Goal: Task Accomplishment & Management: Manage account settings

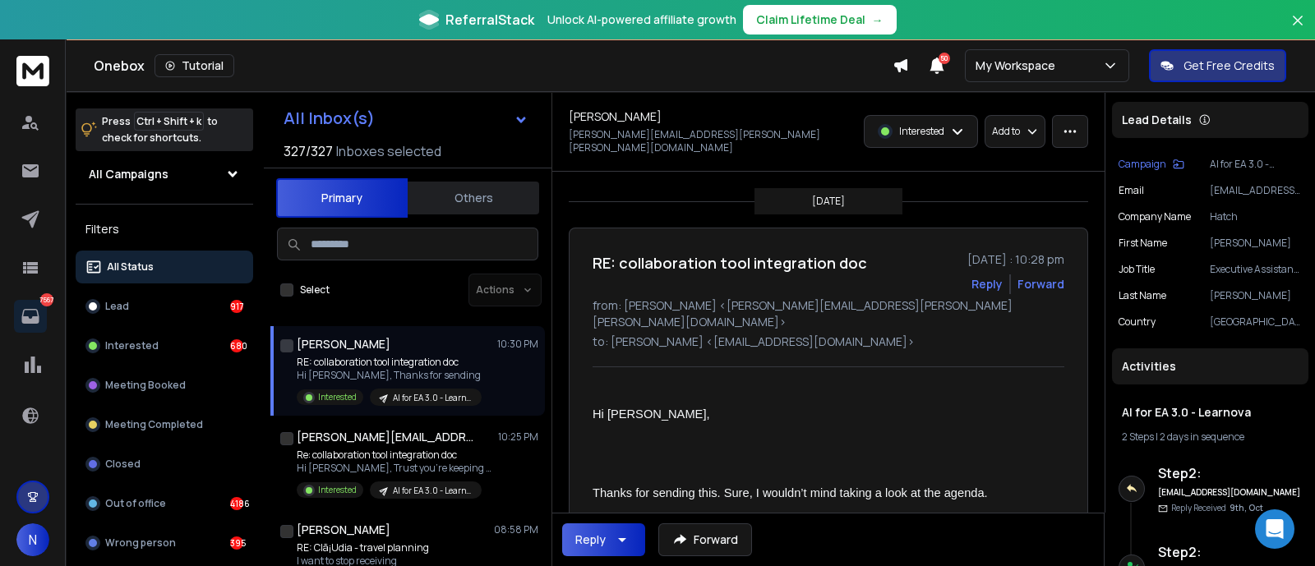
click at [457, 367] on p "RE: collaboration tool integration doc" at bounding box center [389, 362] width 185 height 13
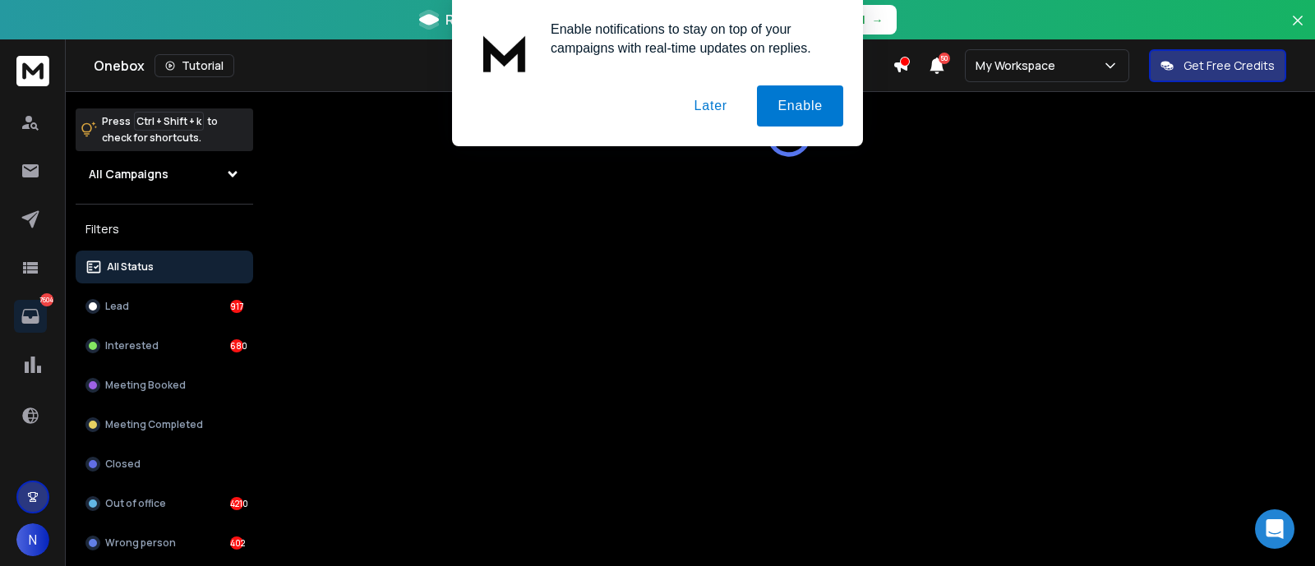
click at [713, 106] on button "Later" at bounding box center [710, 105] width 74 height 41
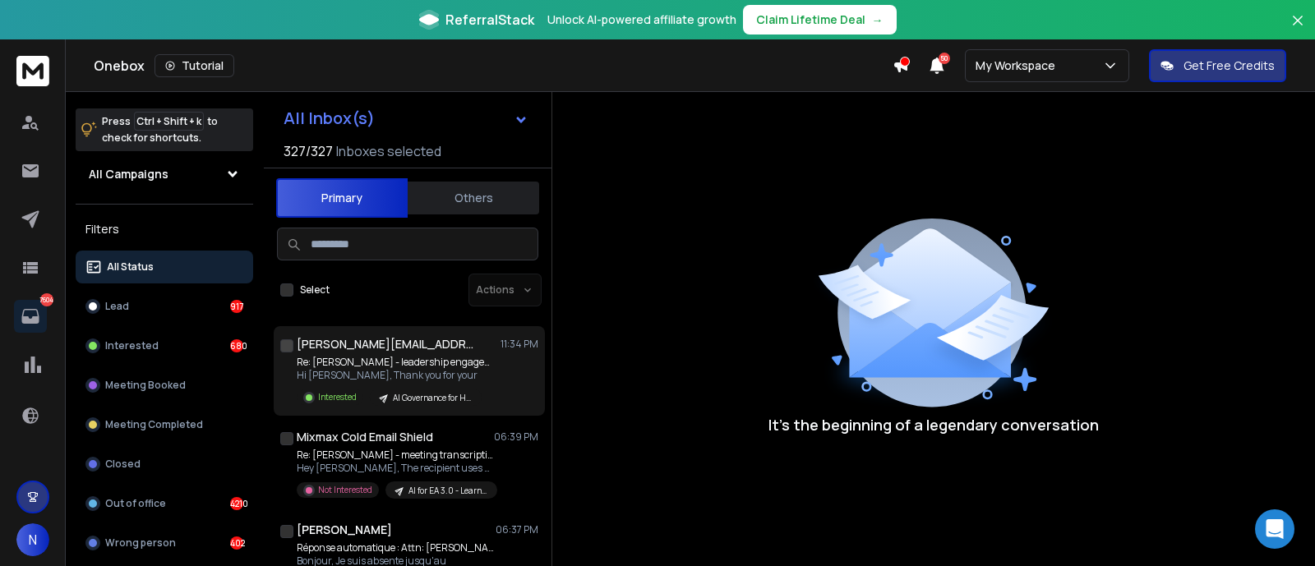
click at [427, 358] on p "Re: Alex - leadership engagement" at bounding box center [395, 362] width 197 height 13
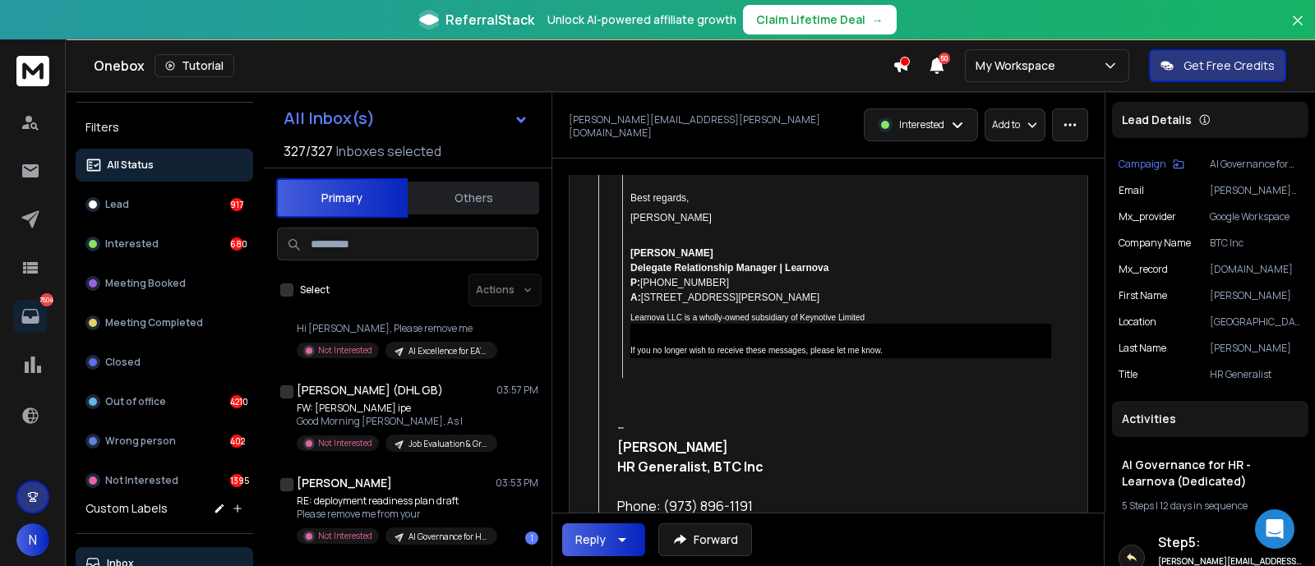
scroll to position [514, 0]
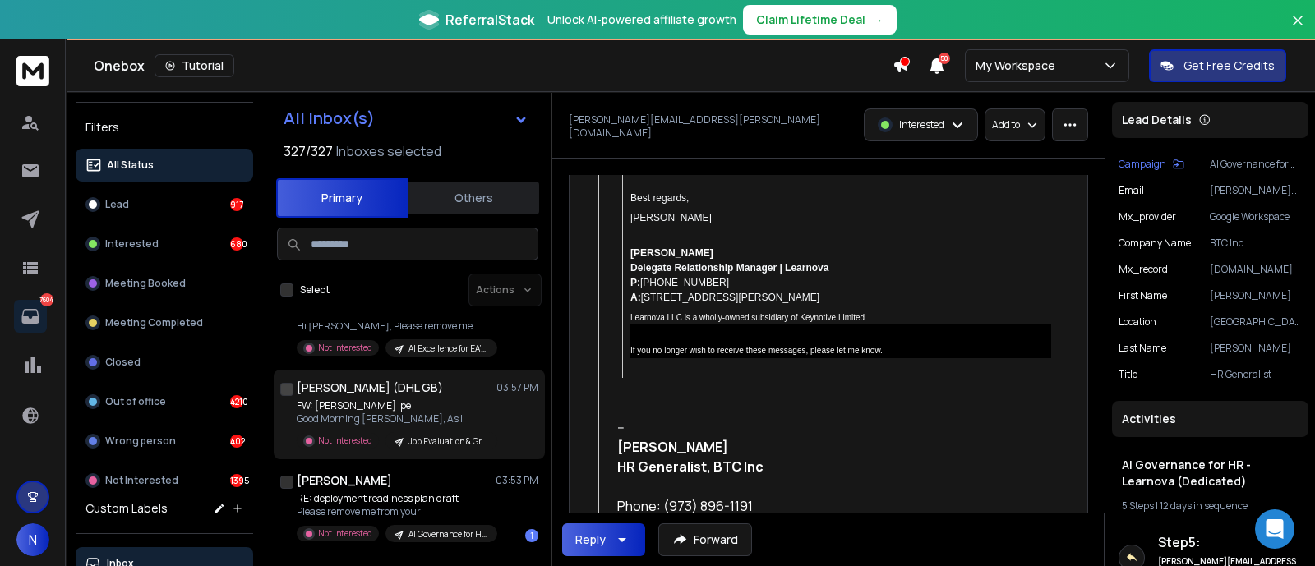
click at [458, 418] on p "Good Morning Mary, As I" at bounding box center [395, 419] width 197 height 13
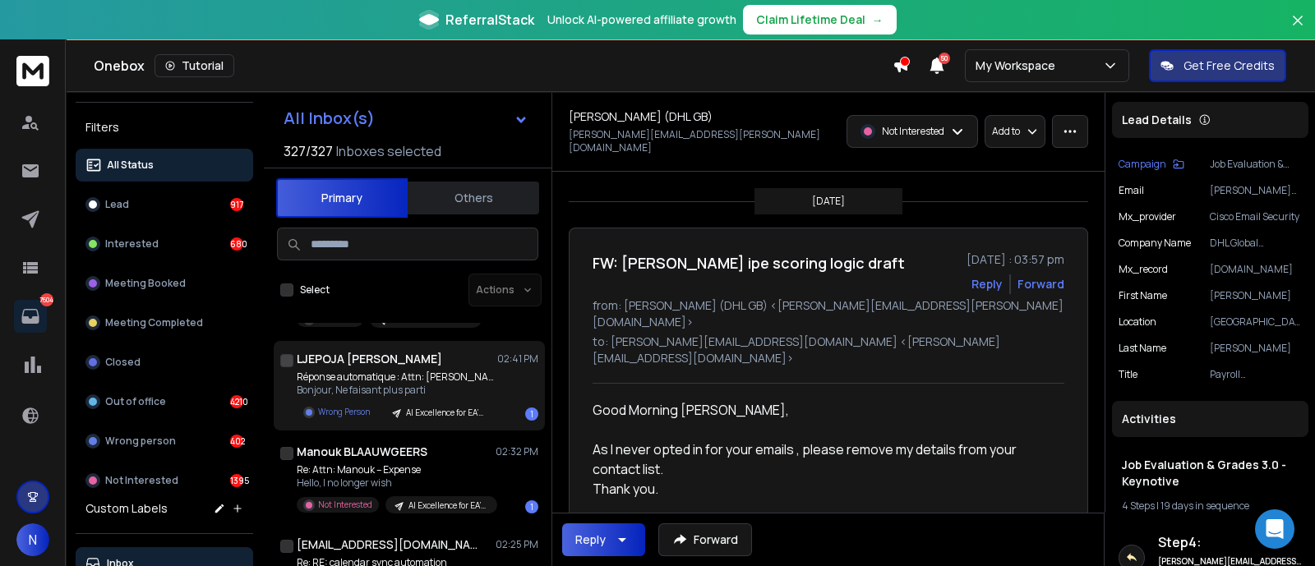
scroll to position [1027, 0]
